Goal: Task Accomplishment & Management: Use online tool/utility

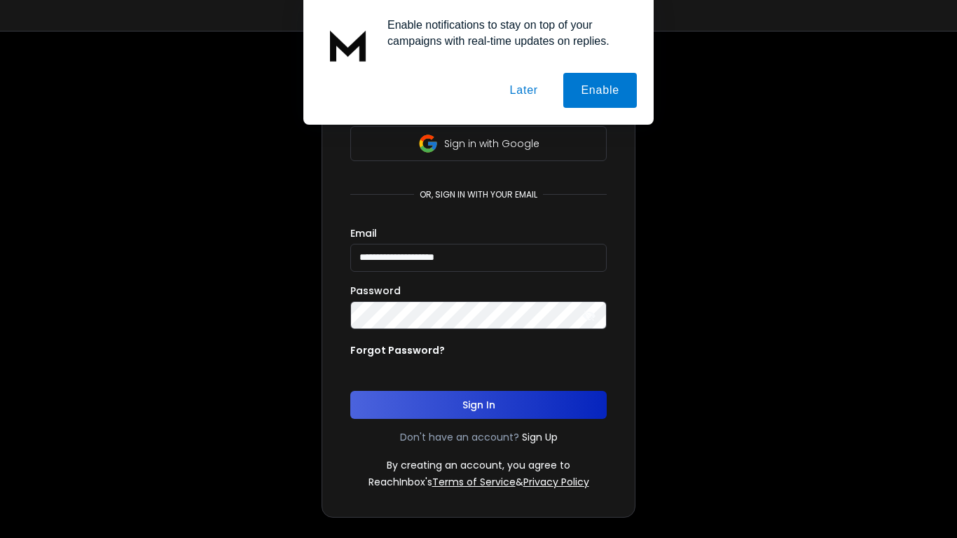
type input "**********"
click at [478, 404] on button "Sign In" at bounding box center [478, 405] width 256 height 28
